Goal: Task Accomplishment & Management: Manage account settings

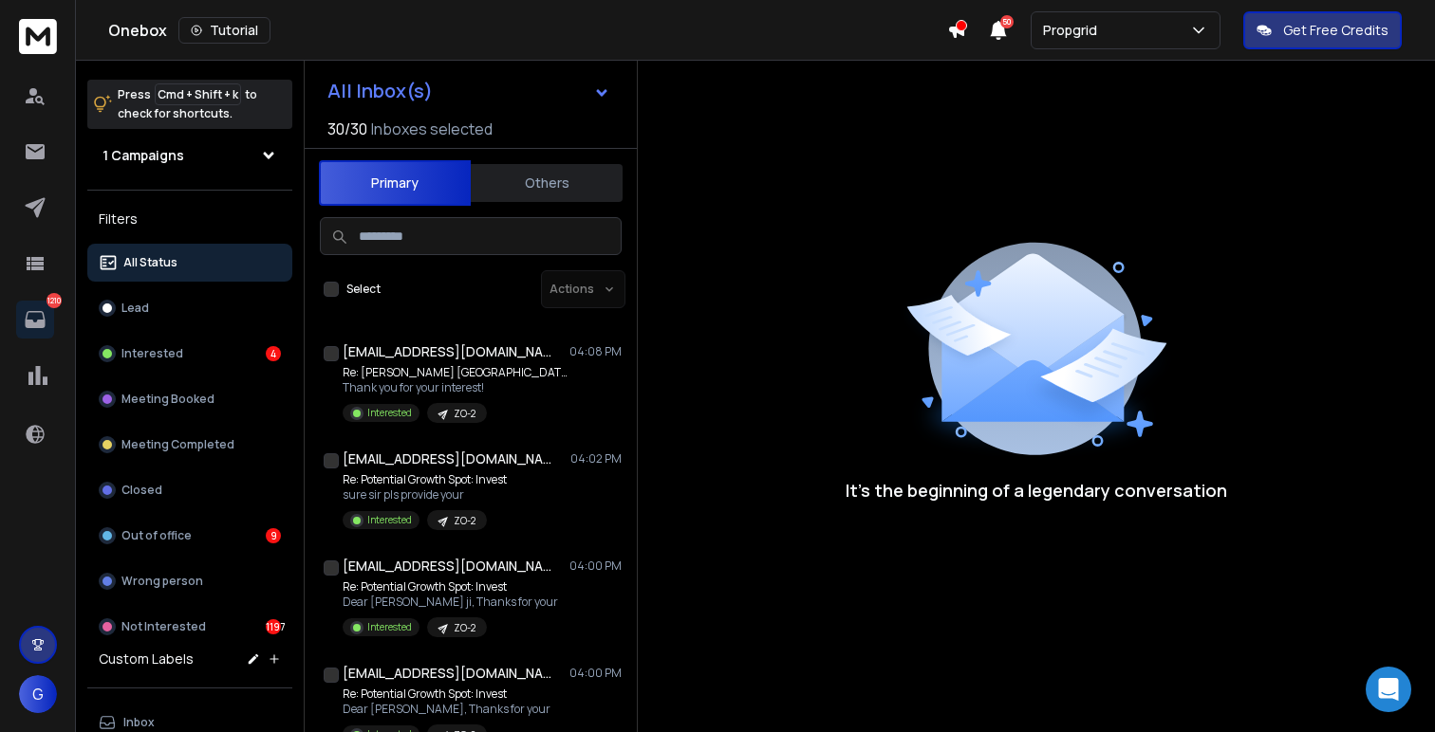
scroll to position [4962, 0]
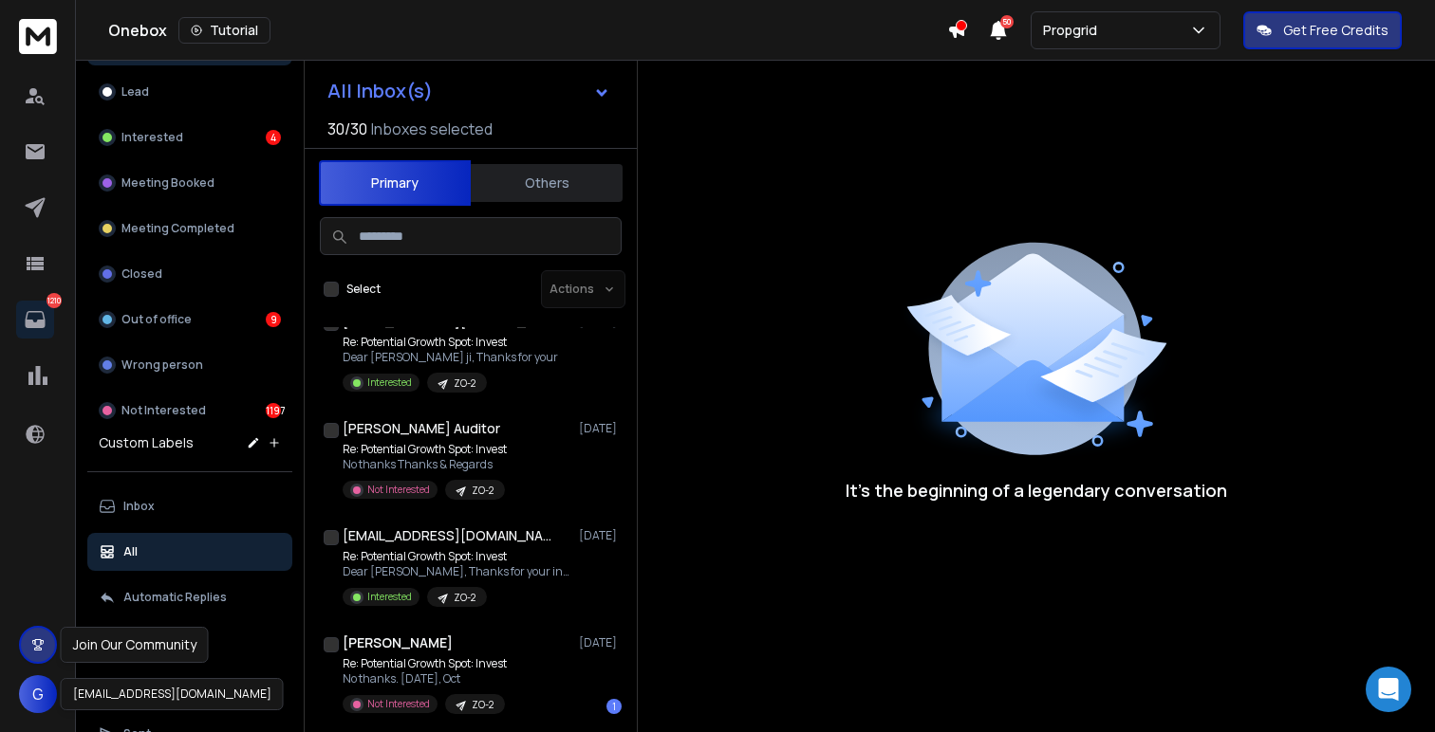
click at [30, 678] on span "G" at bounding box center [38, 695] width 38 height 38
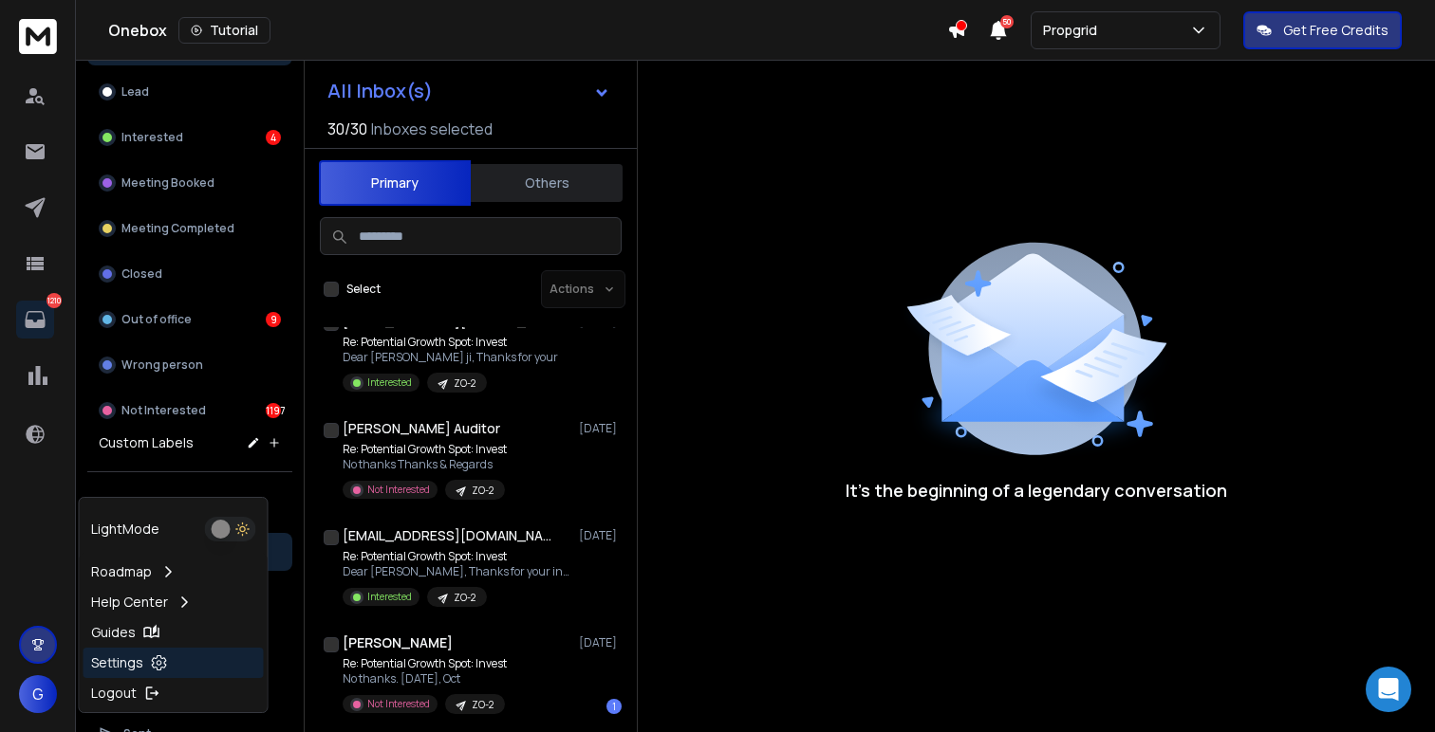
click at [123, 673] on div "Settings" at bounding box center [173, 663] width 180 height 30
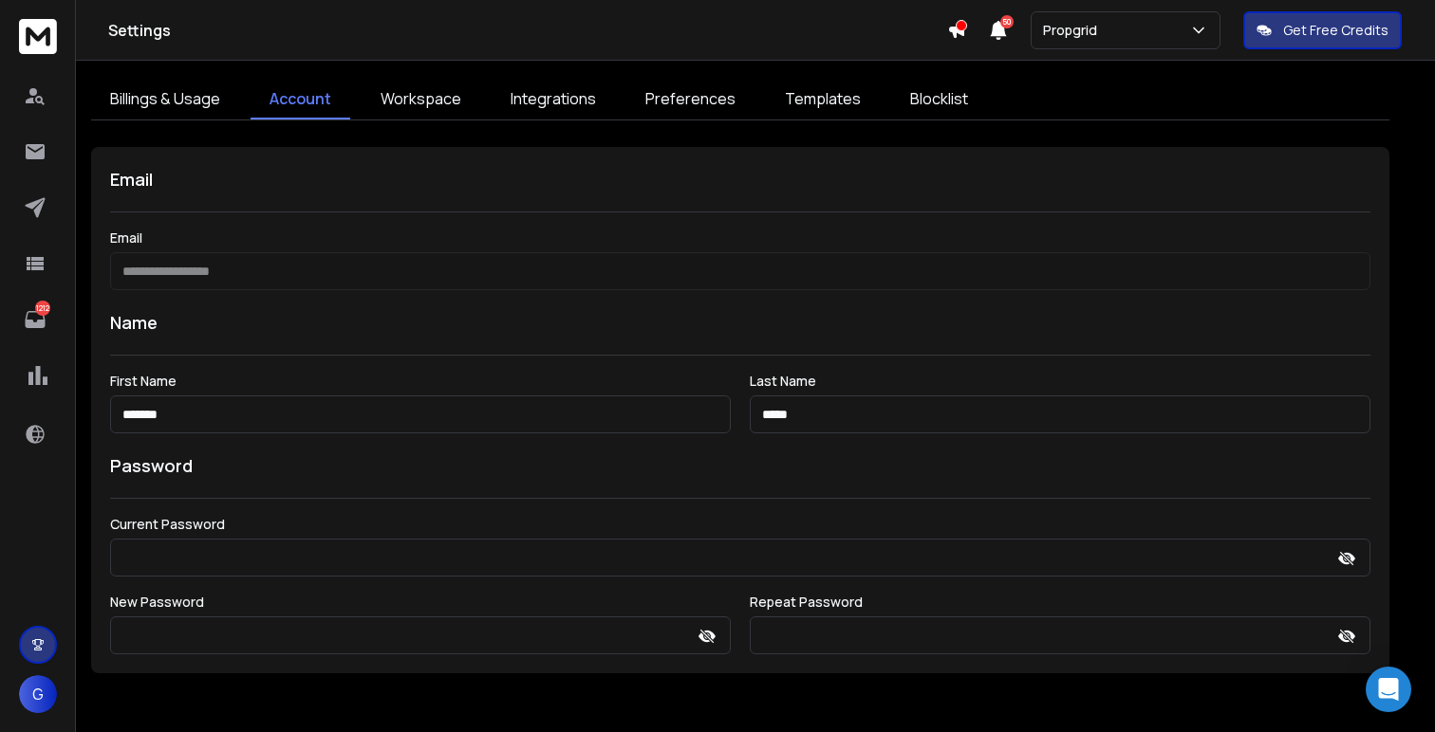
click at [1094, 49] on div "Settings 50 Propgrid Get Free Credits" at bounding box center [717, 30] width 1435 height 61
click at [1109, 34] on div "Propgrid" at bounding box center [1125, 30] width 165 height 19
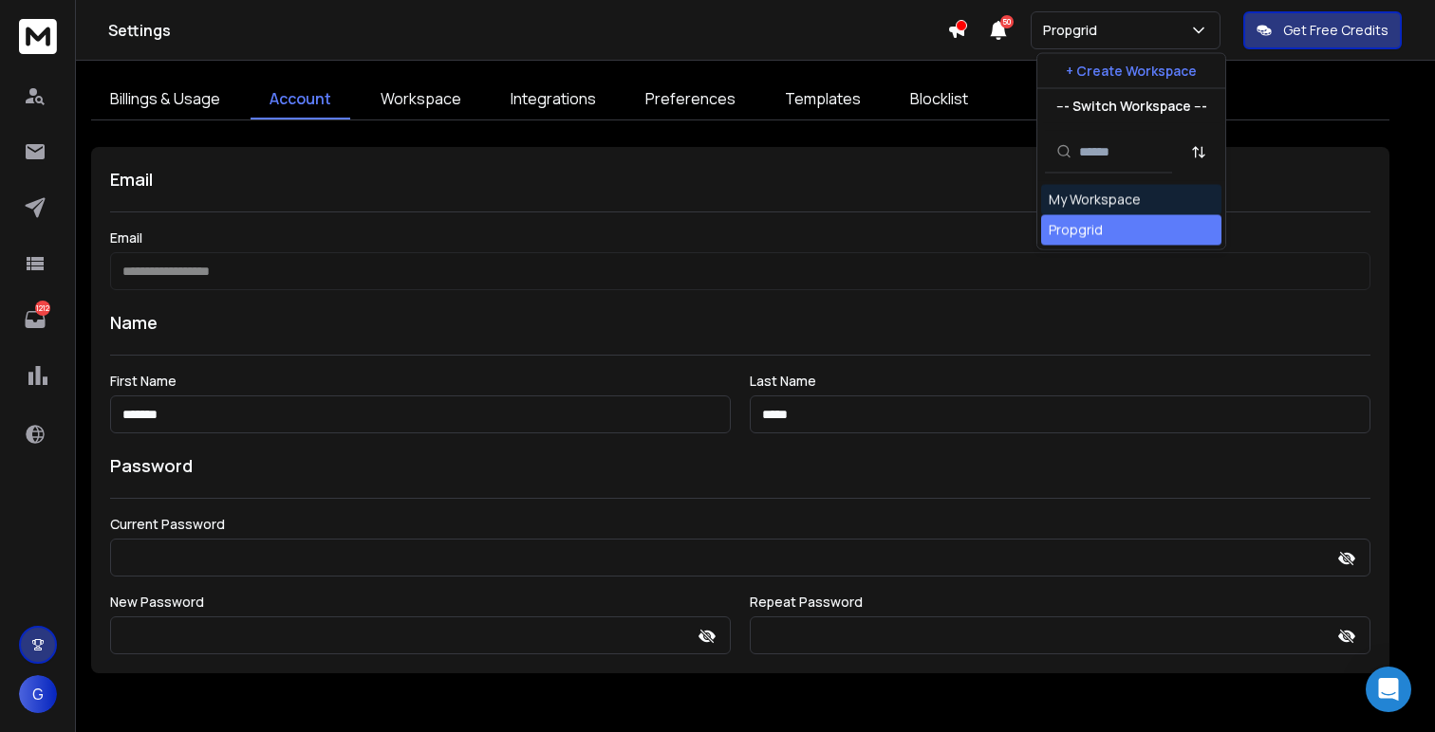
click at [1091, 192] on div "My Workspace" at bounding box center [1094, 200] width 92 height 19
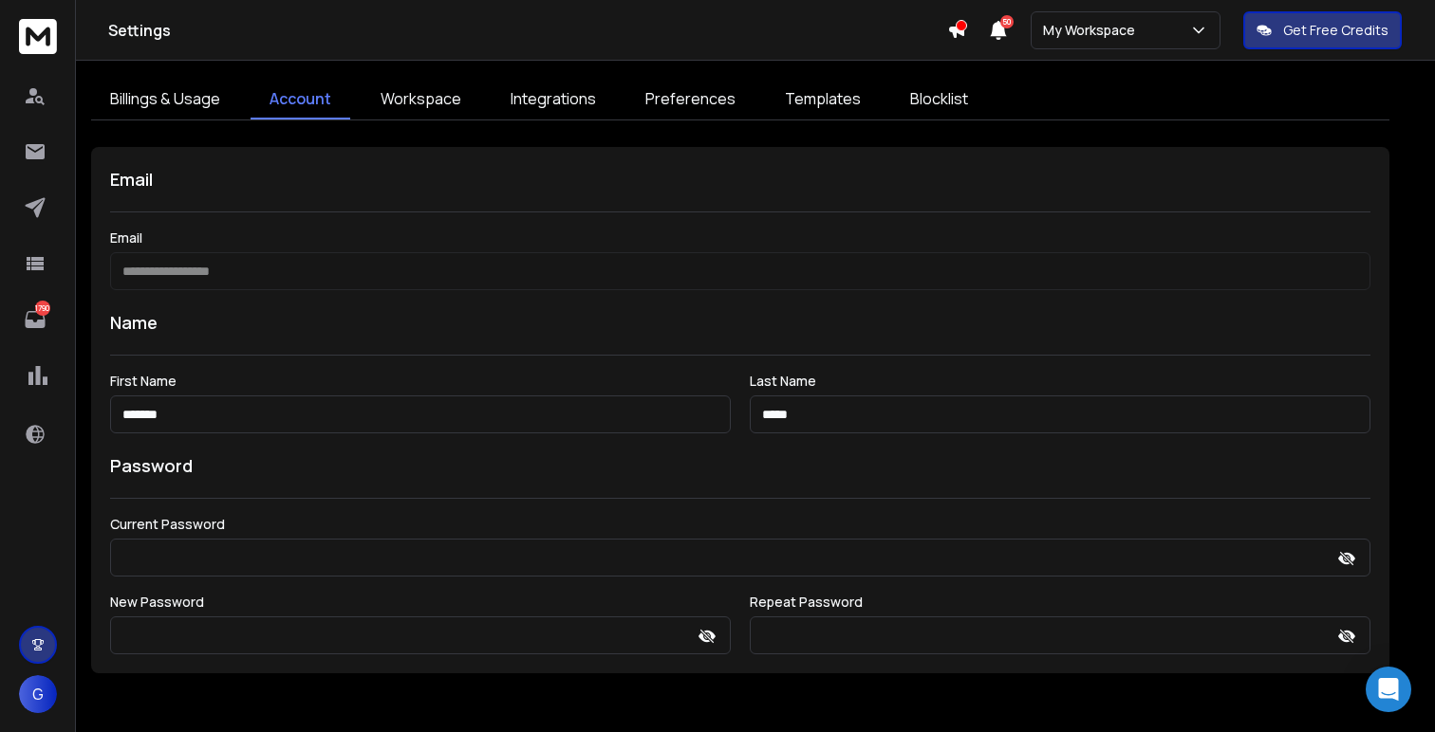
click at [54, 692] on span "G" at bounding box center [38, 695] width 38 height 38
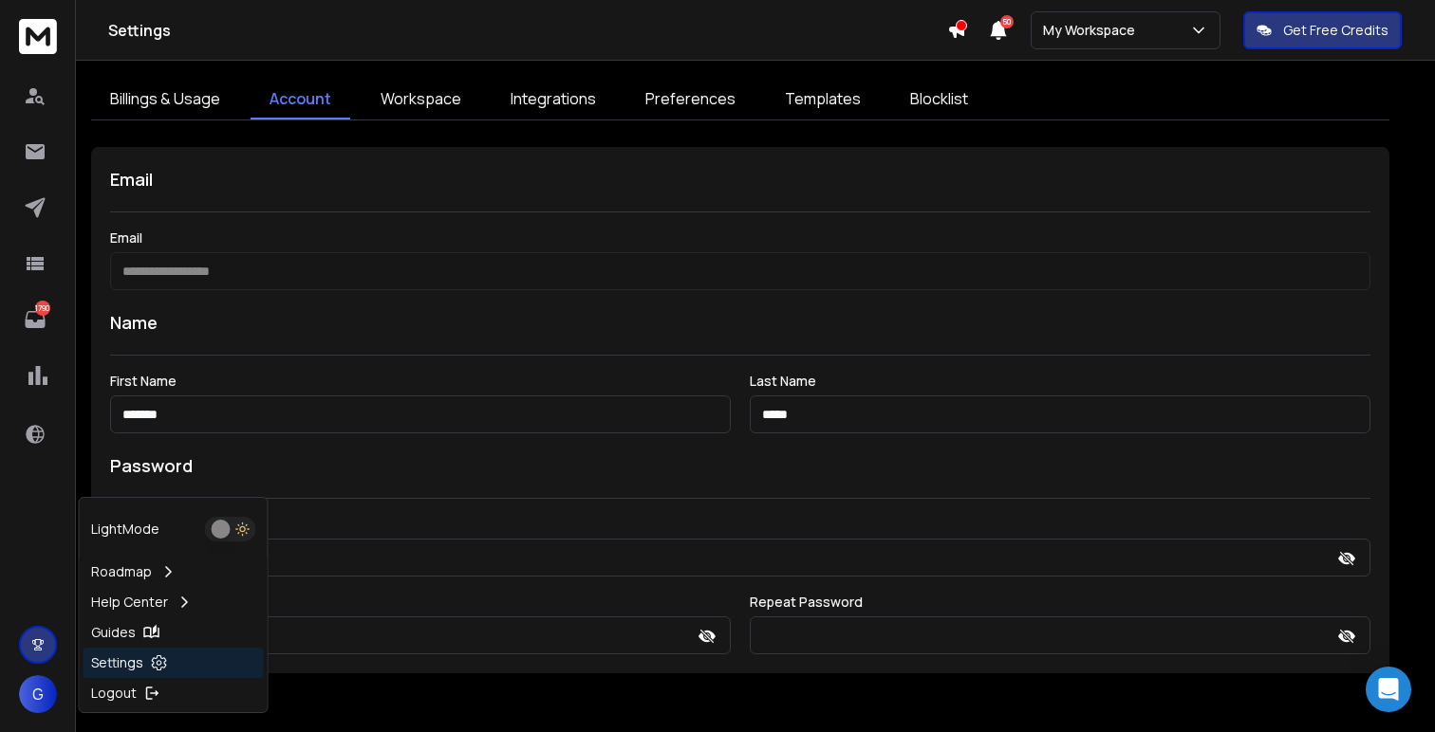
click at [140, 675] on div "Settings" at bounding box center [173, 663] width 180 height 30
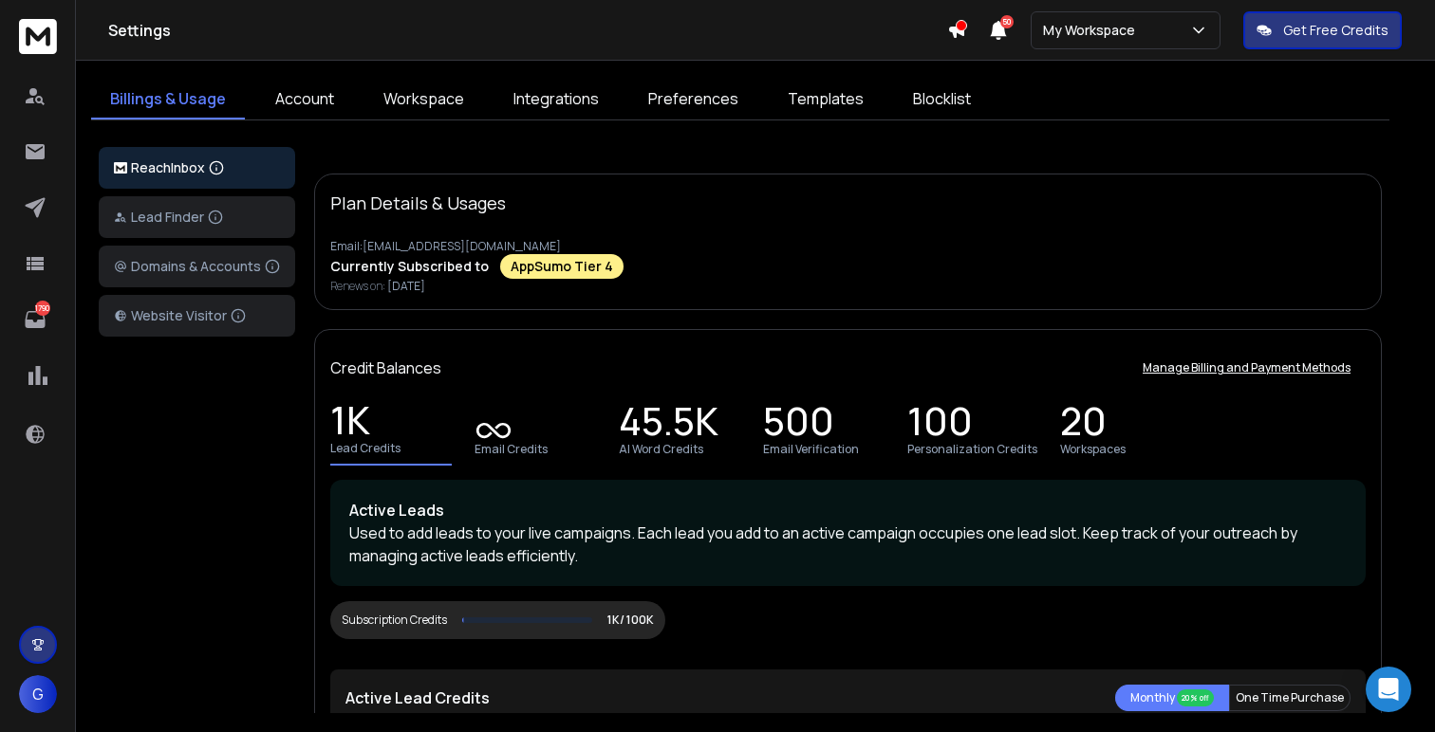
scroll to position [24, 0]
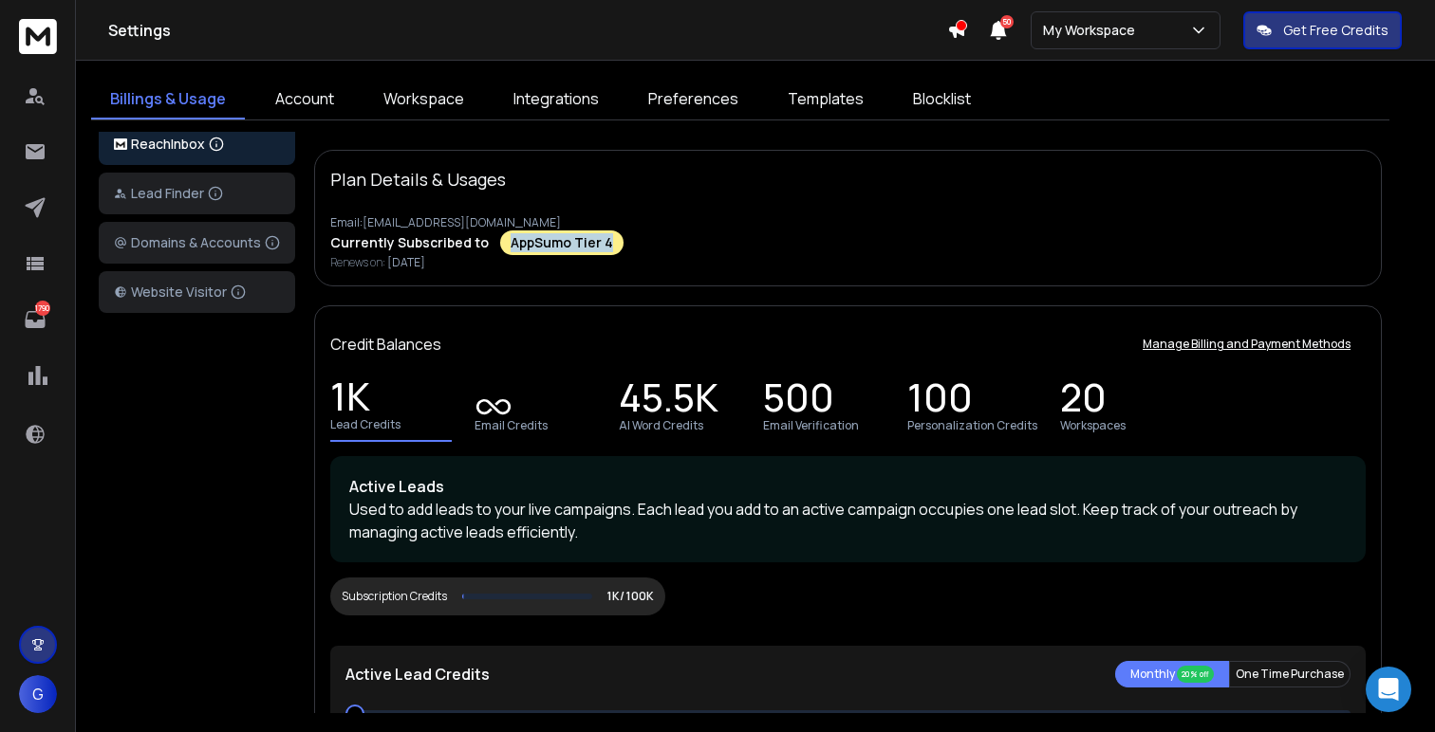
drag, startPoint x: 494, startPoint y: 241, endPoint x: 608, endPoint y: 242, distance: 113.9
click at [608, 242] on div "AppSumo Tier 4" at bounding box center [561, 243] width 123 height 25
click at [507, 236] on div "AppSumo Tier 4" at bounding box center [561, 243] width 123 height 25
drag, startPoint x: 510, startPoint y: 242, endPoint x: 655, endPoint y: 253, distance: 144.7
click at [655, 253] on div "Currently Subscribed to AppSumo Tier 4" at bounding box center [842, 243] width 1024 height 25
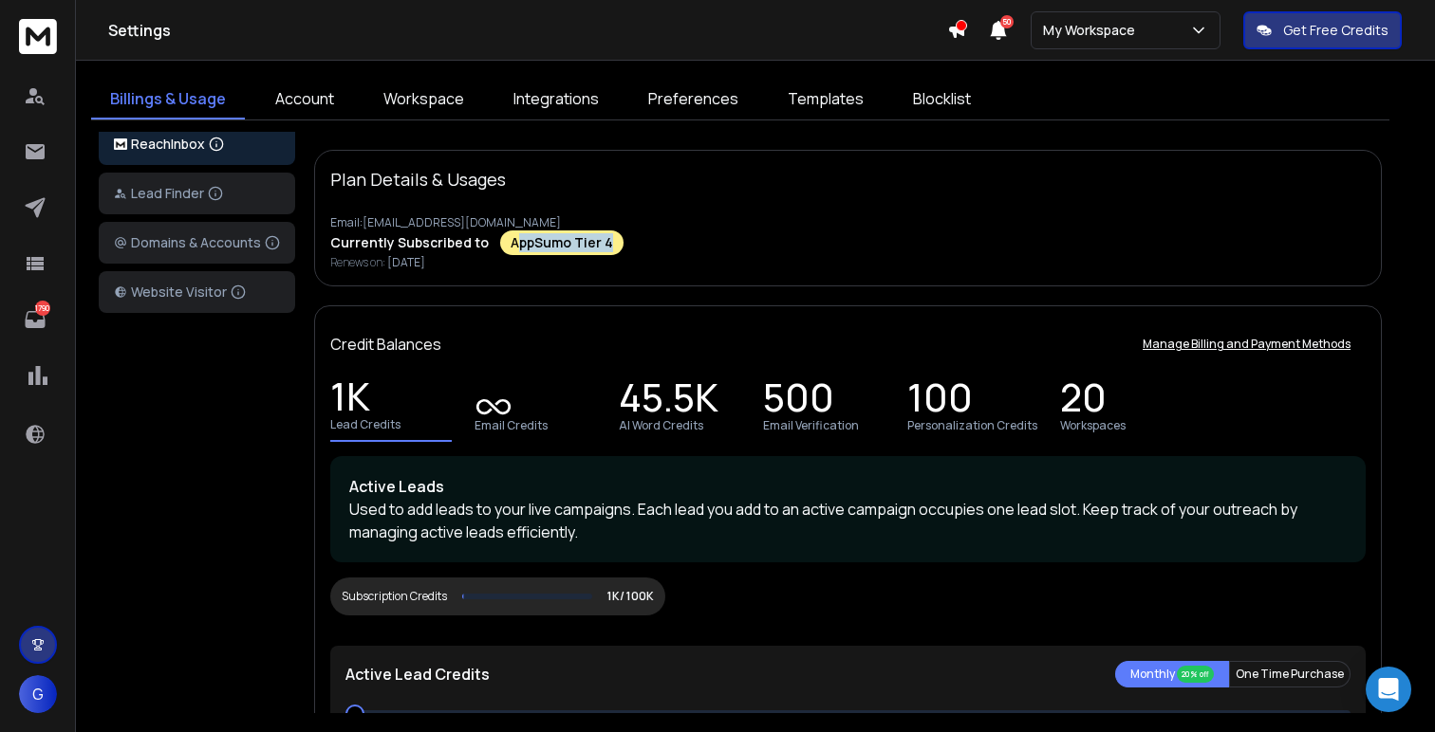
drag, startPoint x: 499, startPoint y: 234, endPoint x: 714, endPoint y: 257, distance: 216.6
click at [714, 257] on div "Plan Details & Usages Email: [EMAIL_ADDRESS][DOMAIN_NAME] Currently Subscribed …" at bounding box center [847, 218] width 1067 height 137
click at [714, 256] on p "Renews on: [DATE]" at bounding box center [847, 262] width 1035 height 15
click at [845, 312] on div "Credit Balances Manage Billing and Payment Methods 1K Lead Credits Email Credit…" at bounding box center [847, 570] width 1067 height 529
